Goal: Check status

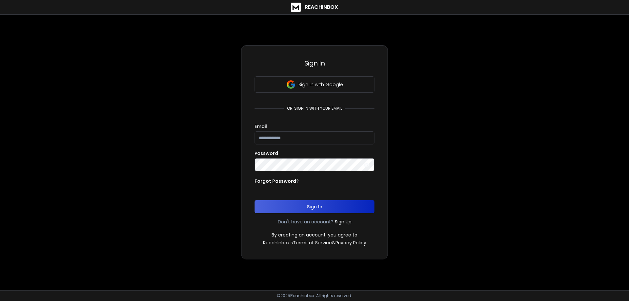
click at [308, 137] on input "email" at bounding box center [315, 137] width 120 height 13
click at [329, 84] on p "Sign in with Google" at bounding box center [321, 84] width 45 height 7
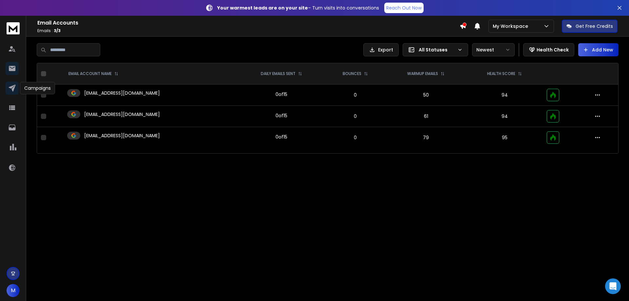
click at [12, 93] on link at bounding box center [12, 88] width 13 height 13
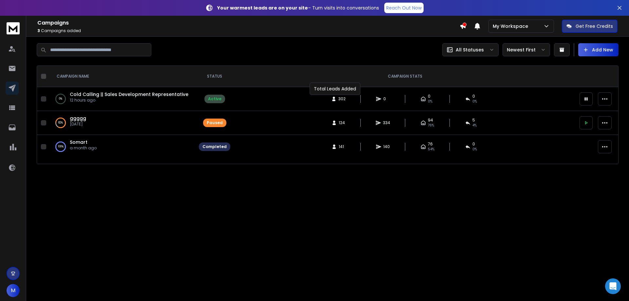
click at [301, 101] on div "302 0 0 0% 0 0%" at bounding box center [405, 99] width 334 height 10
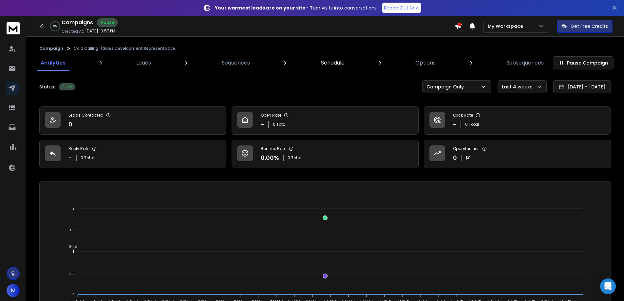
click at [346, 61] on link "Schedule" at bounding box center [332, 63] width 31 height 16
